Goal: Information Seeking & Learning: Check status

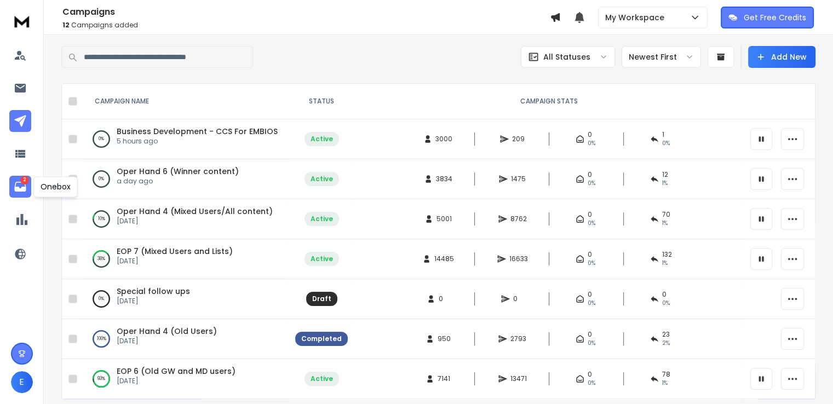
click at [22, 182] on p "2" at bounding box center [24, 180] width 9 height 9
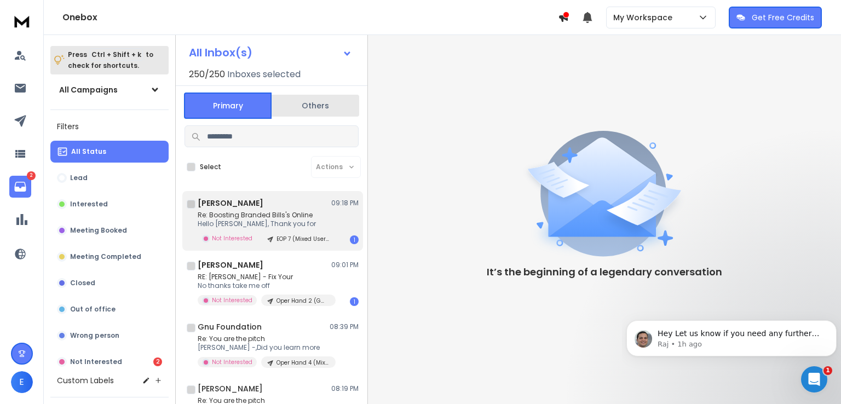
click at [262, 214] on p "Re: Boosting Branded Bills's Online" at bounding box center [263, 215] width 131 height 9
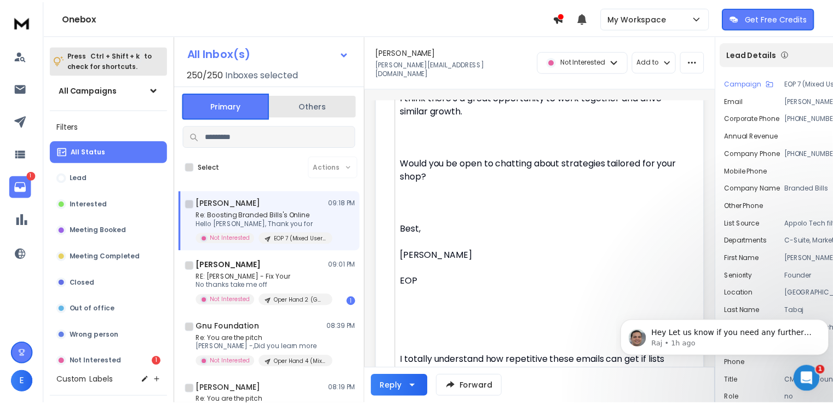
scroll to position [767, 0]
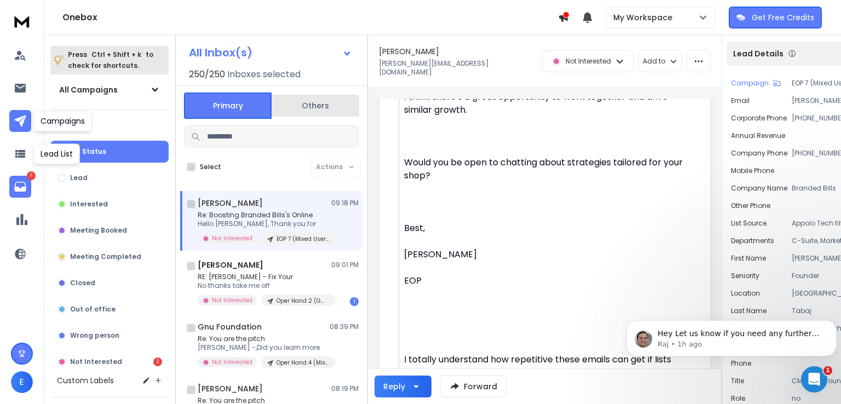
click at [10, 121] on link at bounding box center [20, 121] width 22 height 22
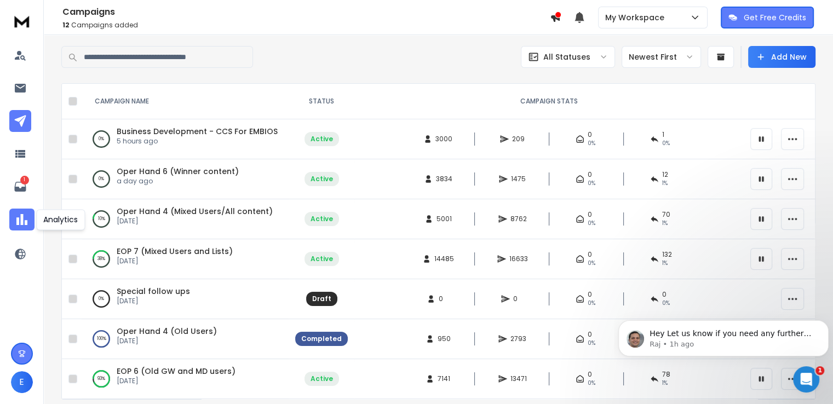
click at [22, 221] on icon at bounding box center [21, 219] width 11 height 11
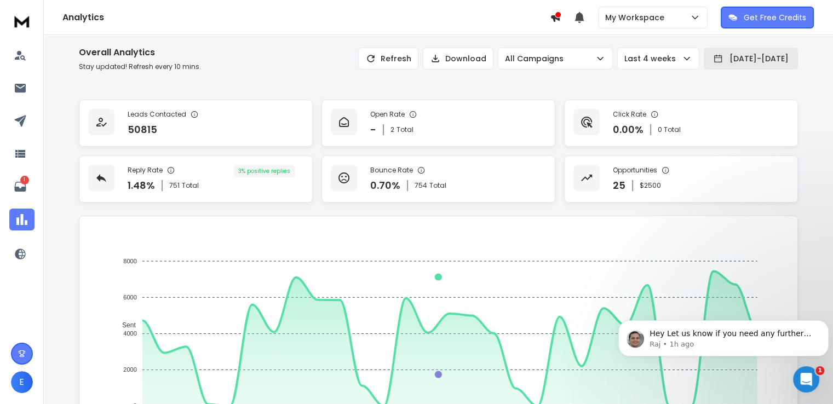
click at [723, 56] on button "[DATE] - [DATE]" at bounding box center [751, 59] width 94 height 22
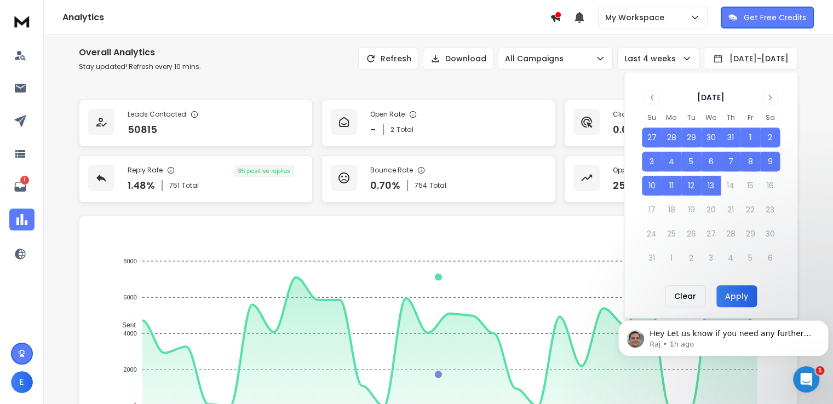
click at [715, 182] on button "13" at bounding box center [711, 186] width 20 height 20
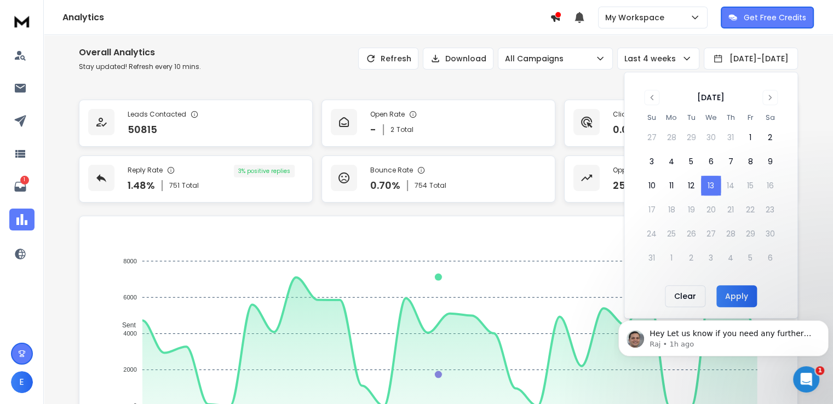
click at [731, 291] on button "Apply" at bounding box center [736, 296] width 41 height 22
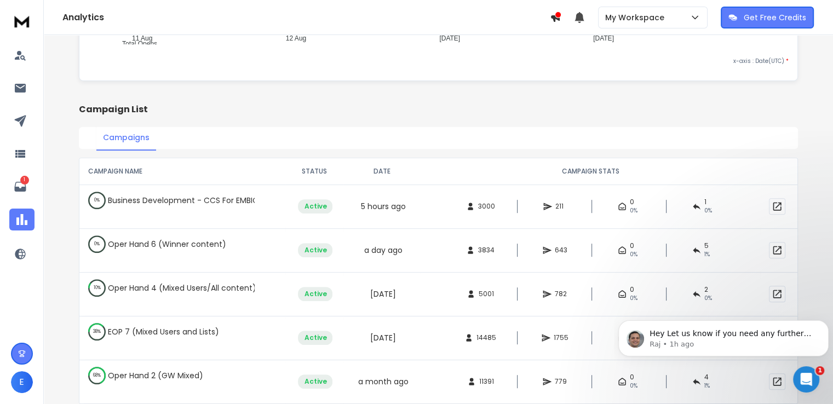
scroll to position [389, 0]
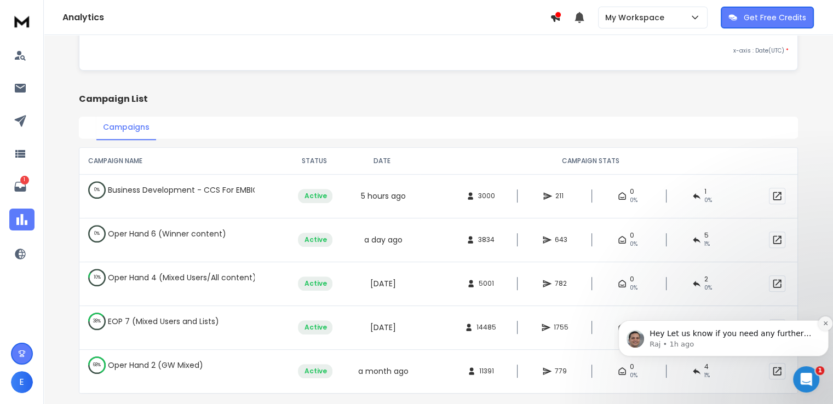
click at [825, 321] on icon "Dismiss notification" at bounding box center [826, 323] width 6 height 6
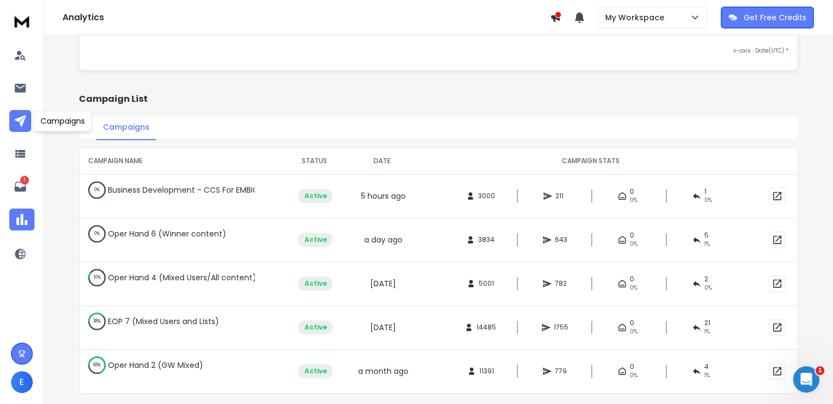
click at [15, 129] on link at bounding box center [20, 121] width 22 height 22
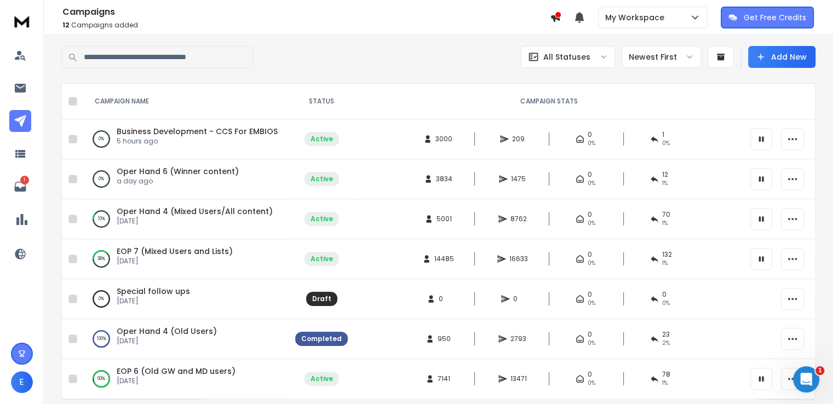
click at [400, 31] on div "Campaigns 12 Campaigns added My Workspace Get Free Credits" at bounding box center [416, 17] width 833 height 35
